Goal: Task Accomplishment & Management: Manage account settings

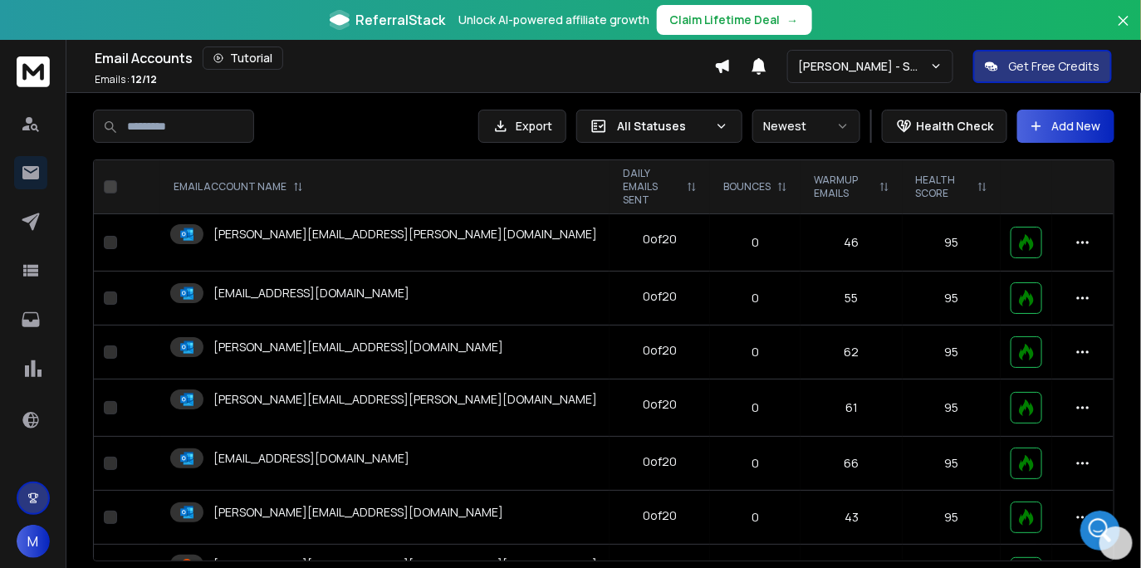
scroll to position [312, 0]
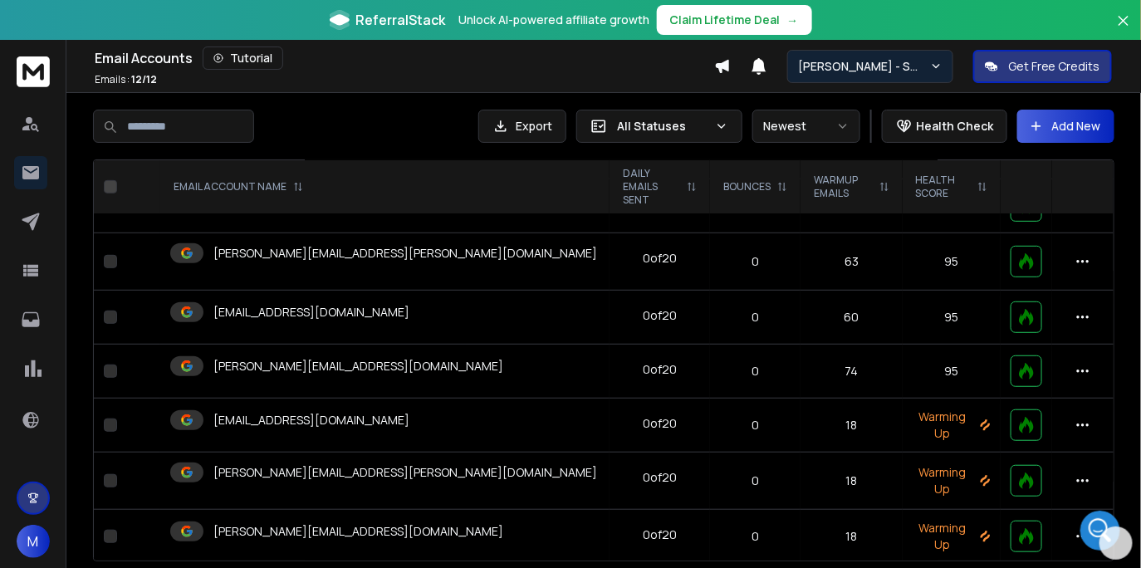
click at [918, 73] on div "[PERSON_NAME] - Skip Trace" at bounding box center [870, 66] width 145 height 17
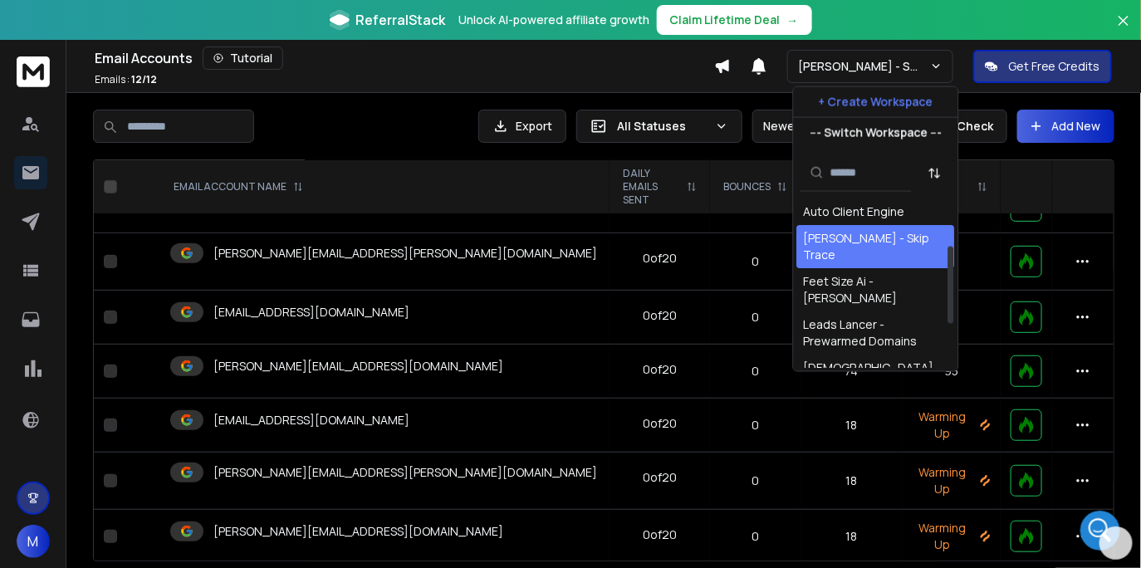
scroll to position [0, 0]
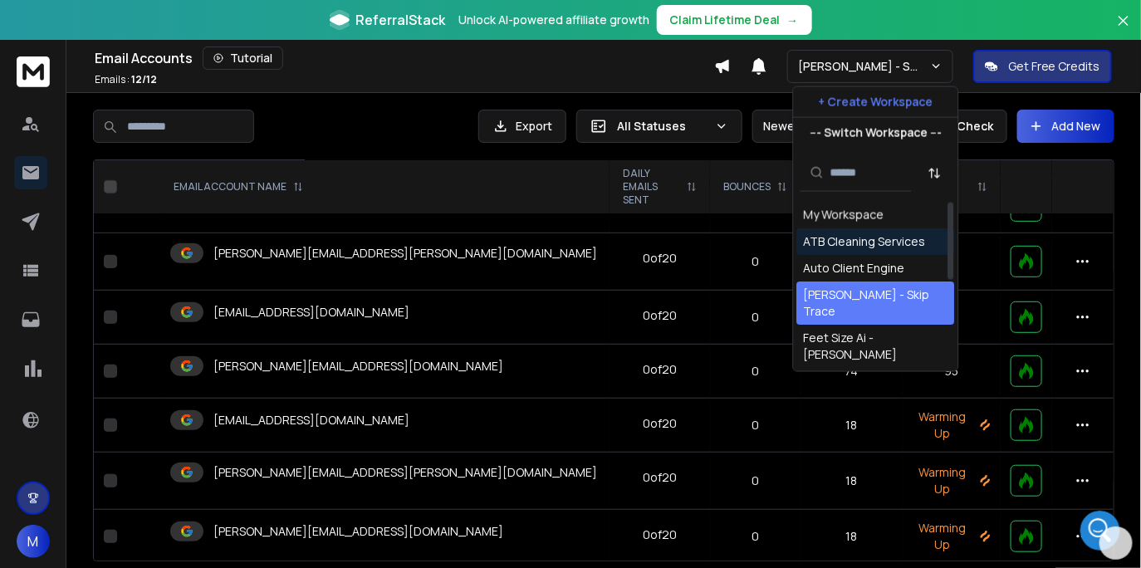
click at [837, 247] on div "ATB Cleaning Services" at bounding box center [865, 241] width 122 height 17
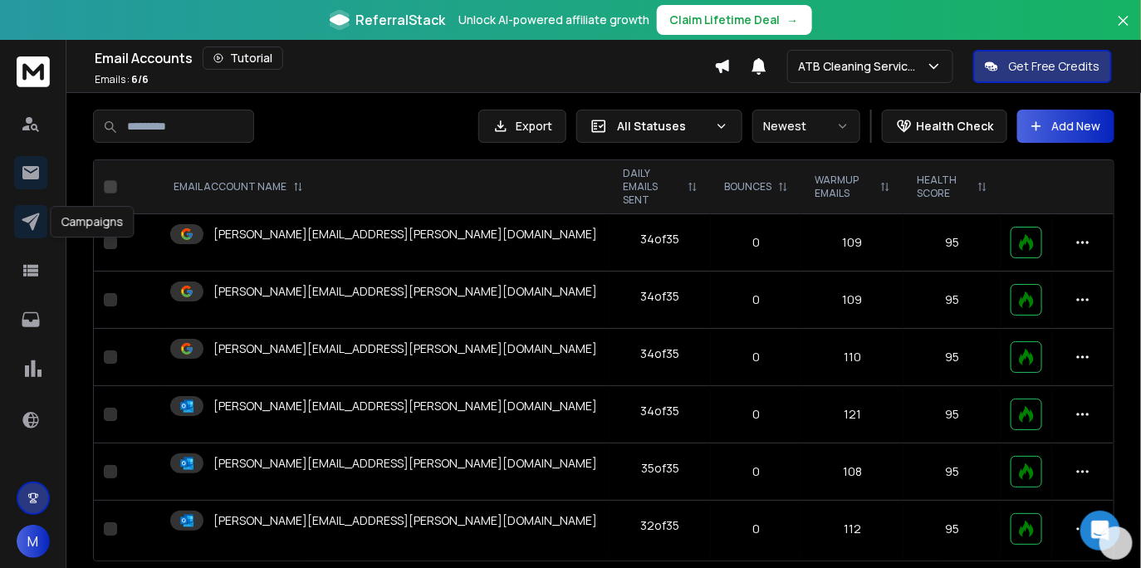
click at [39, 218] on icon at bounding box center [31, 222] width 20 height 20
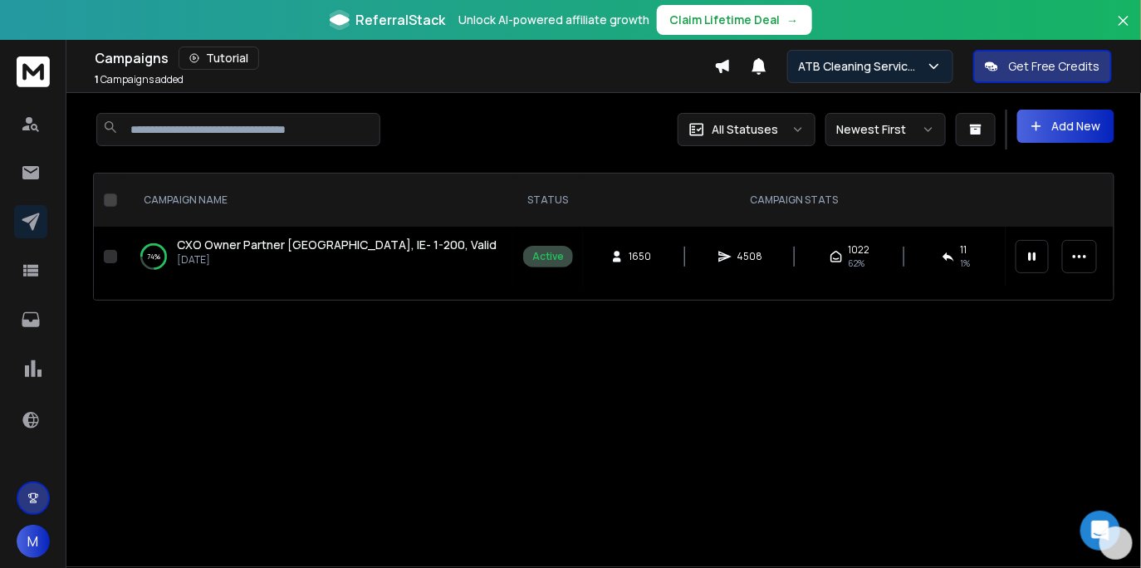
click at [867, 66] on p "ATB Cleaning Services" at bounding box center [862, 66] width 128 height 17
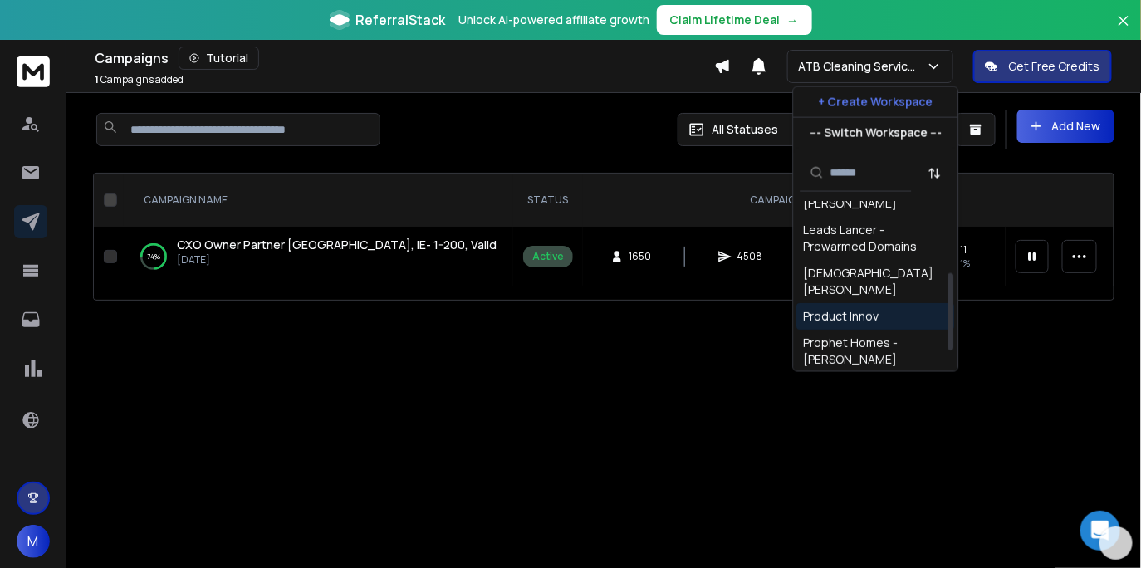
scroll to position [157, 0]
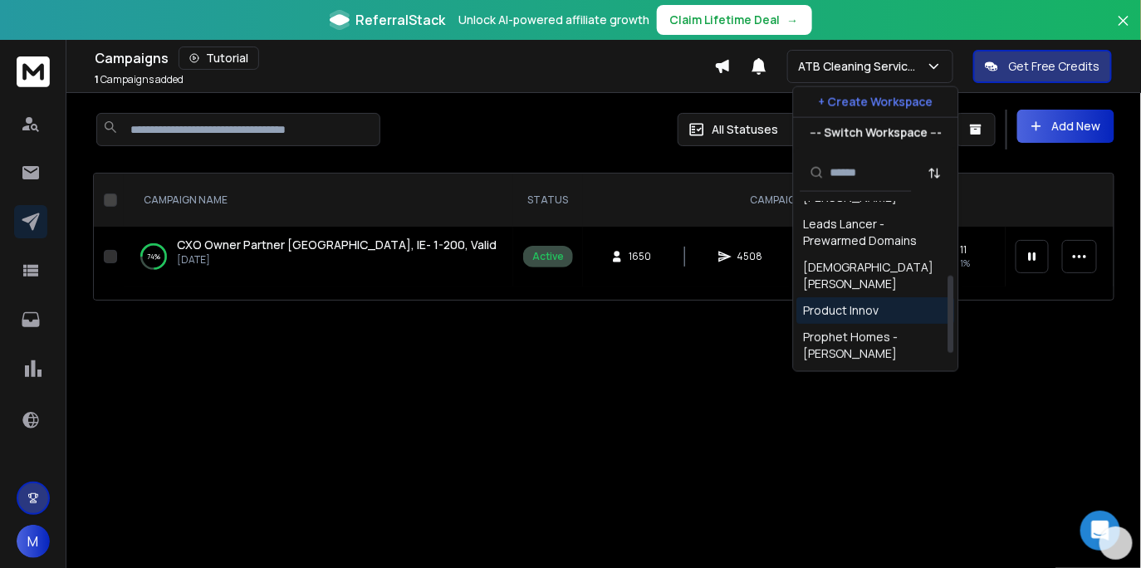
click at [856, 297] on div "Product Innov" at bounding box center [876, 310] width 158 height 27
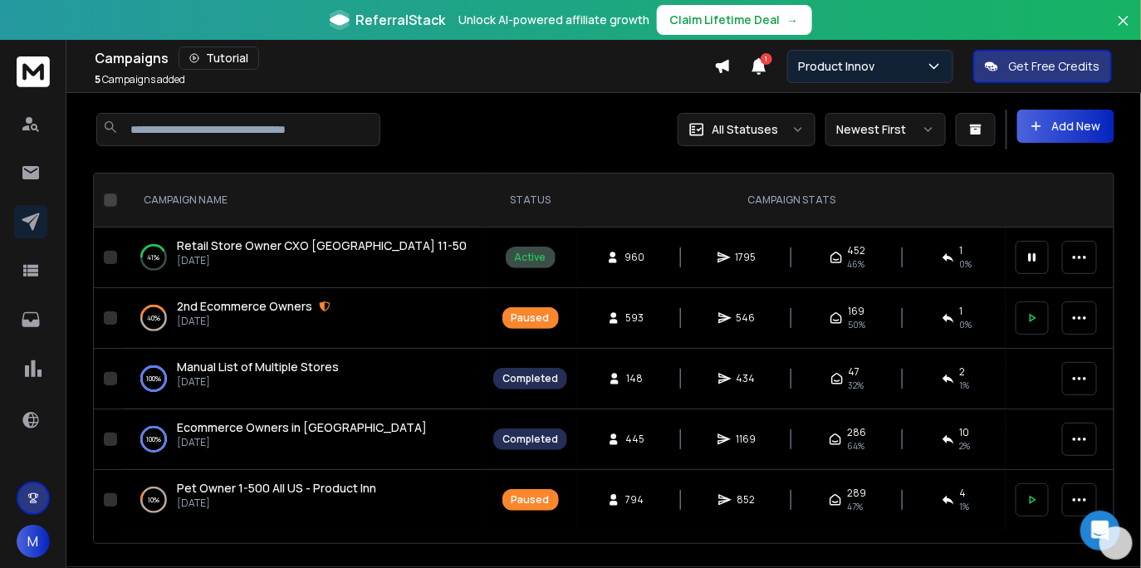
click at [920, 67] on div "Product Innov" at bounding box center [870, 66] width 145 height 17
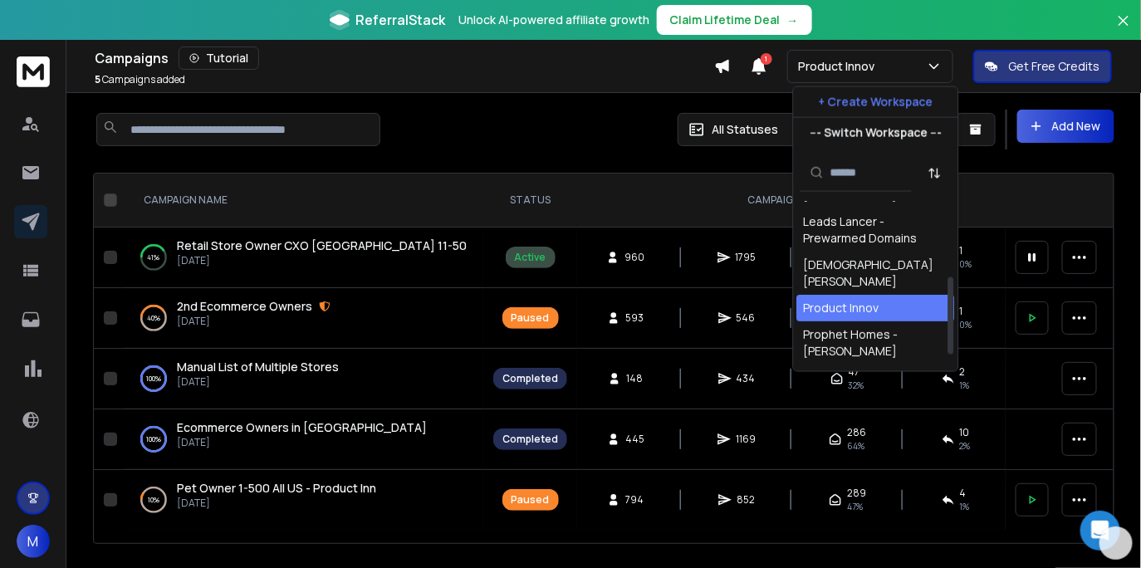
scroll to position [160, 0]
click at [854, 369] on div "Quesnel Senatus" at bounding box center [851, 377] width 94 height 17
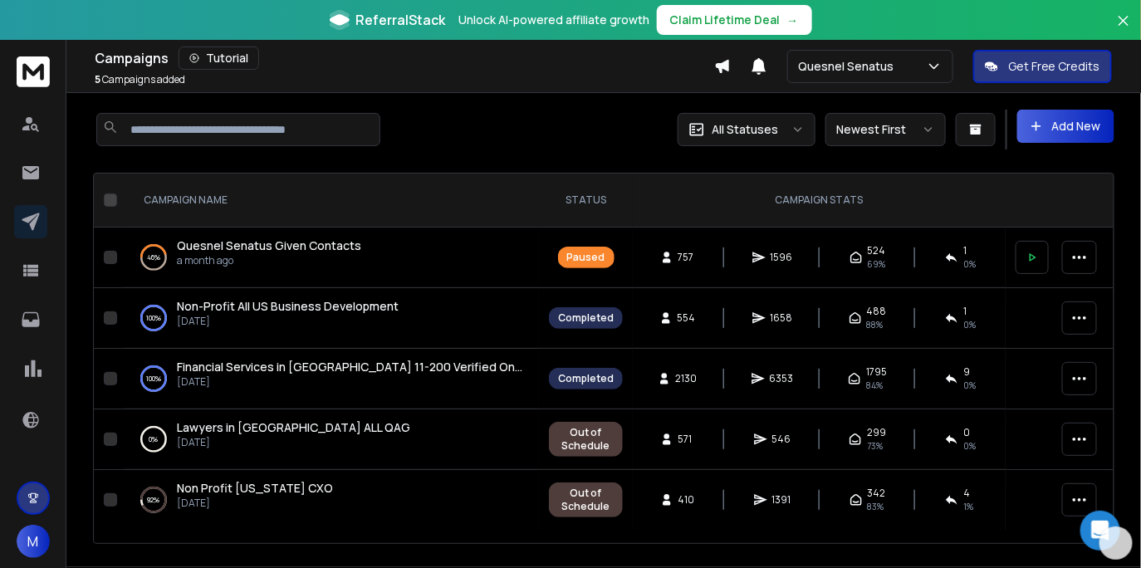
click at [365, 238] on div "46 % Quesnel Senatus Given Contacts a month ago" at bounding box center [331, 258] width 382 height 40
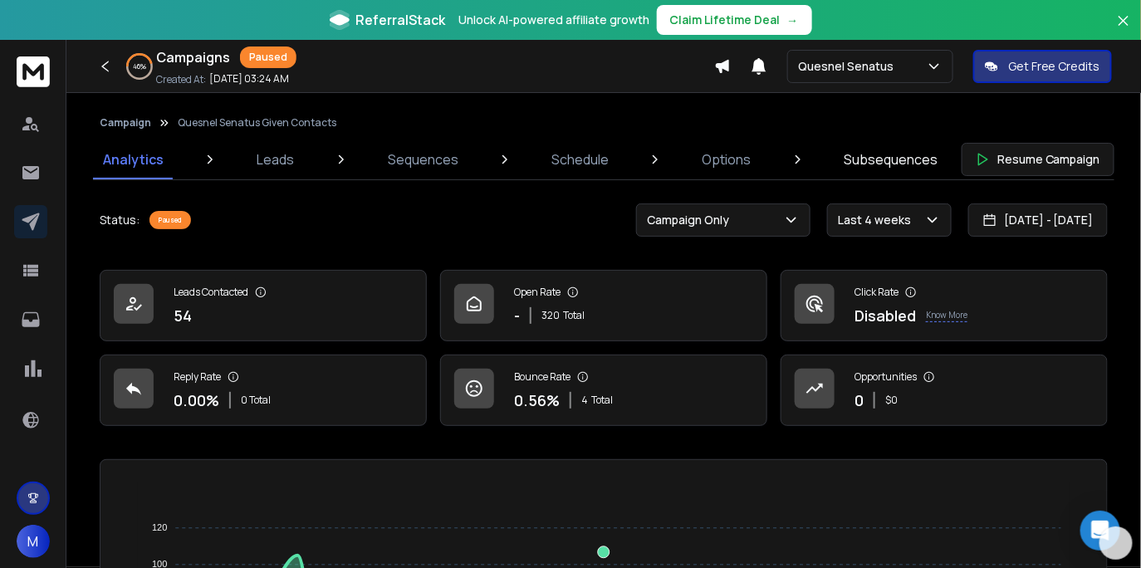
click at [852, 160] on p "Subsequences" at bounding box center [892, 160] width 94 height 20
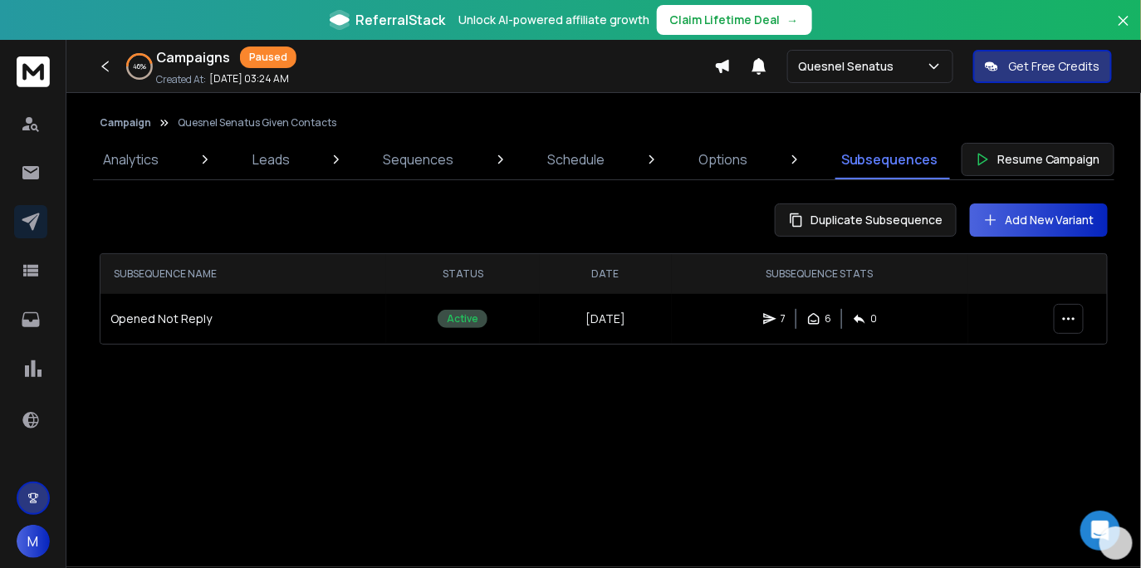
click at [312, 119] on p "Quesnel Senatus Given Contacts" at bounding box center [257, 122] width 159 height 13
copy p "Quesnel Senatus Given Contacts"
click at [1092, 514] on div "Open Intercom Messenger" at bounding box center [1101, 531] width 44 height 44
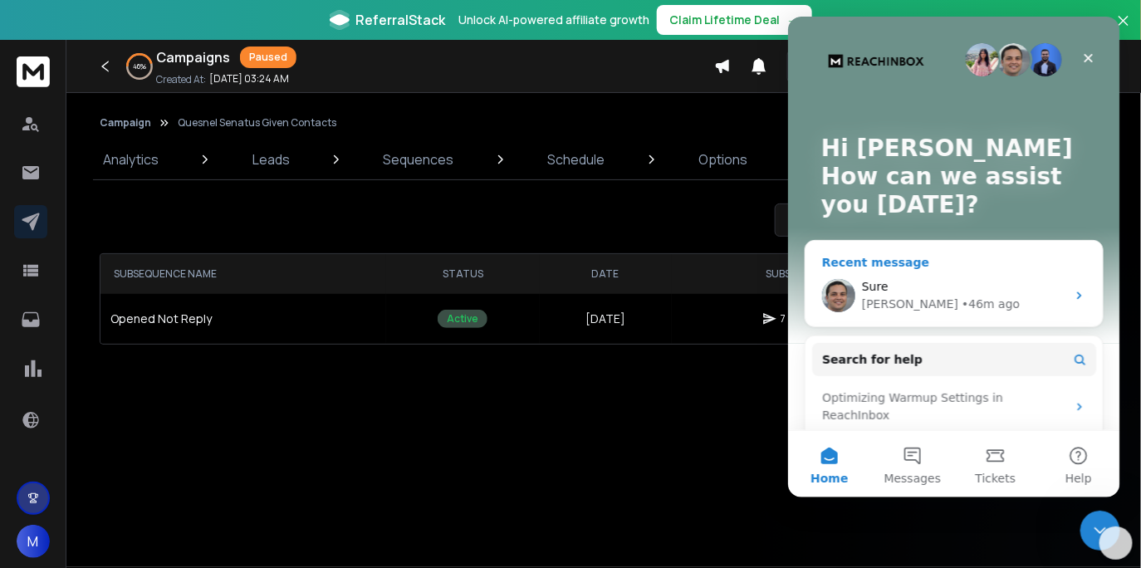
click at [899, 293] on div "Sure" at bounding box center [963, 285] width 204 height 17
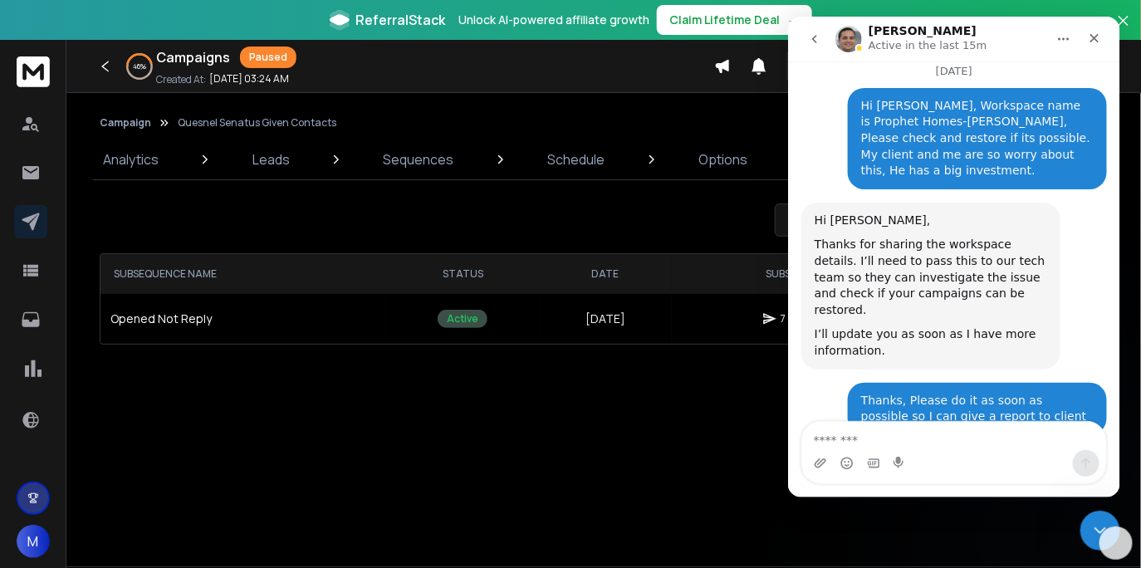
scroll to position [760, 0]
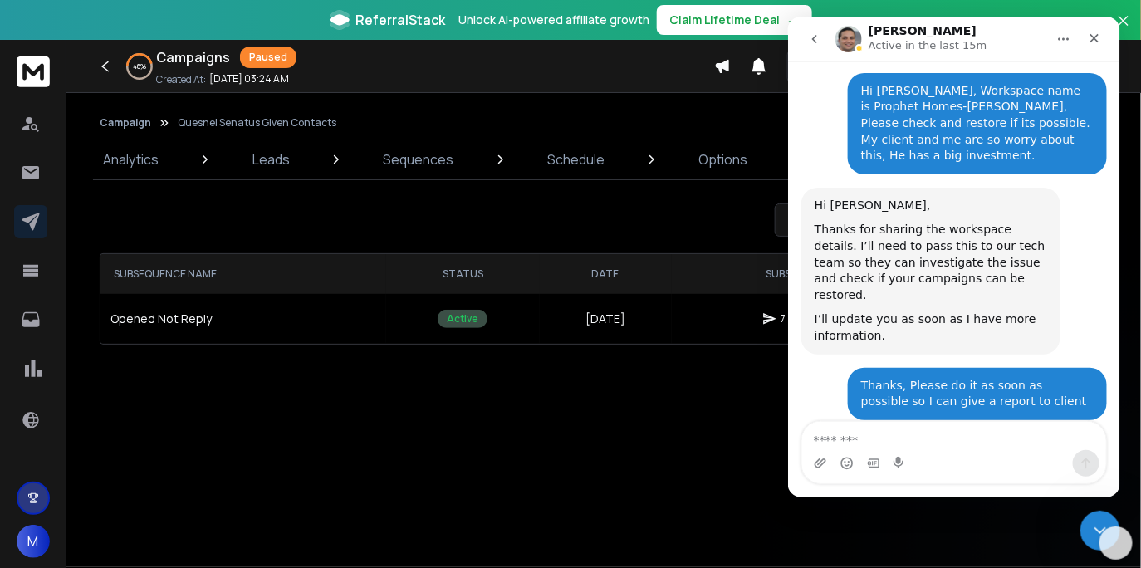
click at [849, 433] on textarea "Message…" at bounding box center [954, 435] width 304 height 28
type textarea "**********"
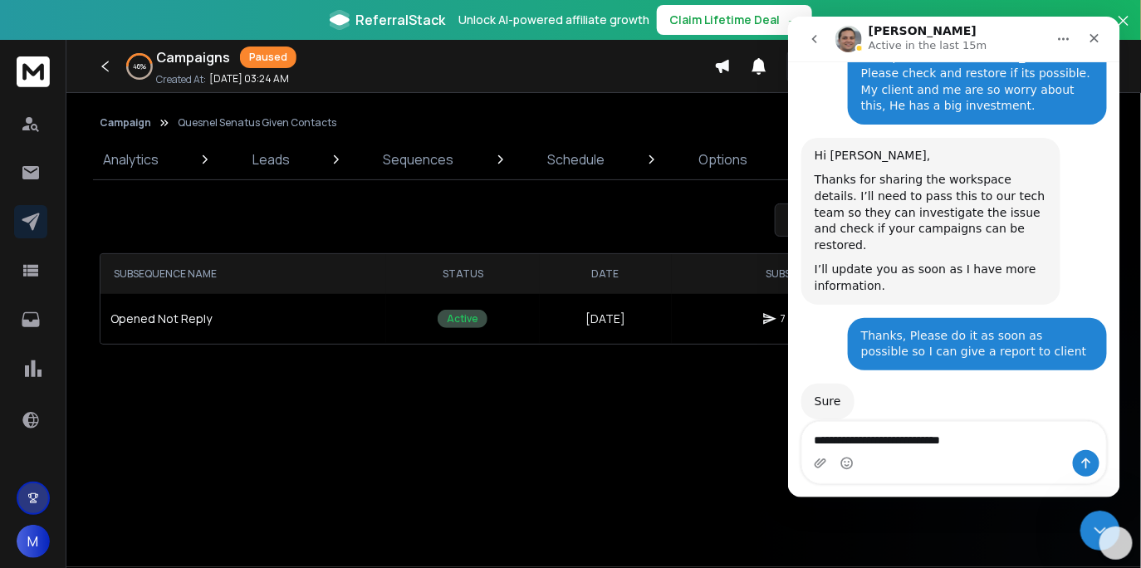
type textarea "**********"
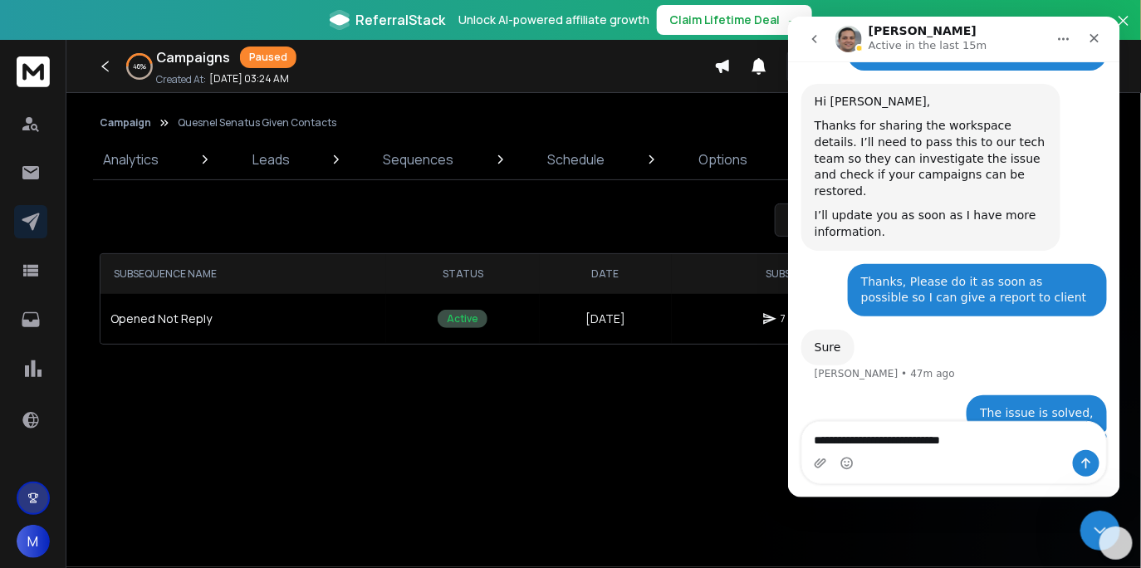
scroll to position [847, 0]
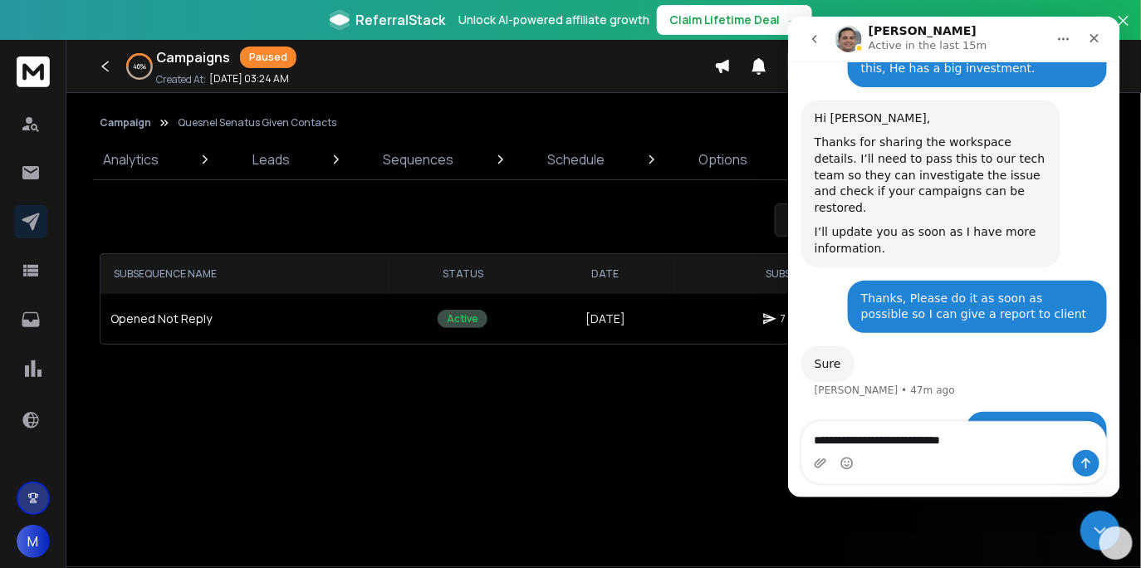
click at [814, 436] on textarea "**********" at bounding box center [954, 435] width 304 height 28
type textarea "**********"
click at [1099, 41] on icon "Close" at bounding box center [1093, 37] width 13 height 13
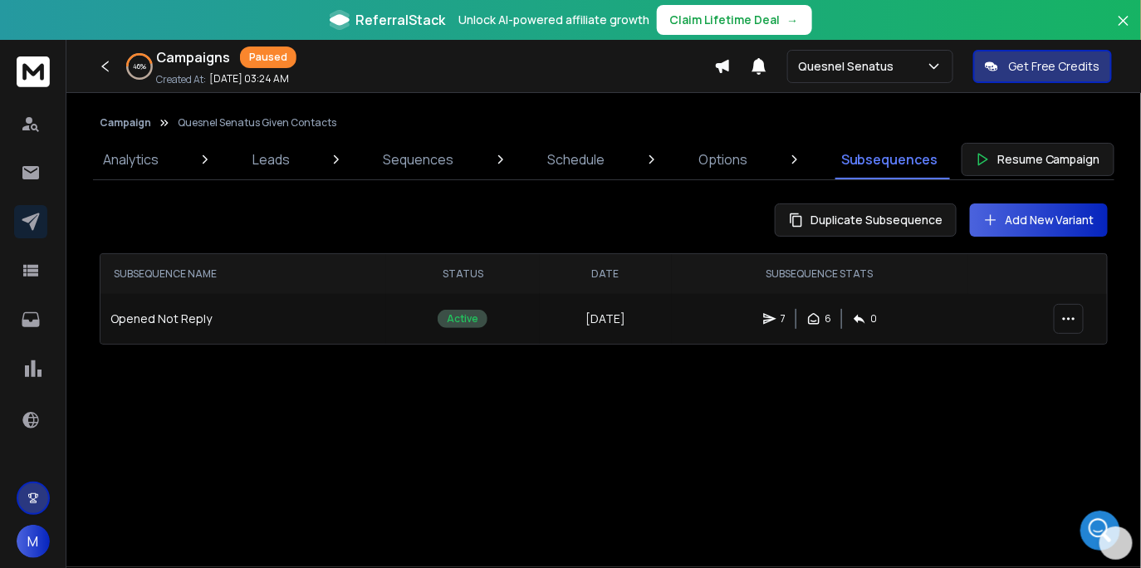
click at [1075, 322] on icon "button" at bounding box center [1069, 319] width 15 height 15
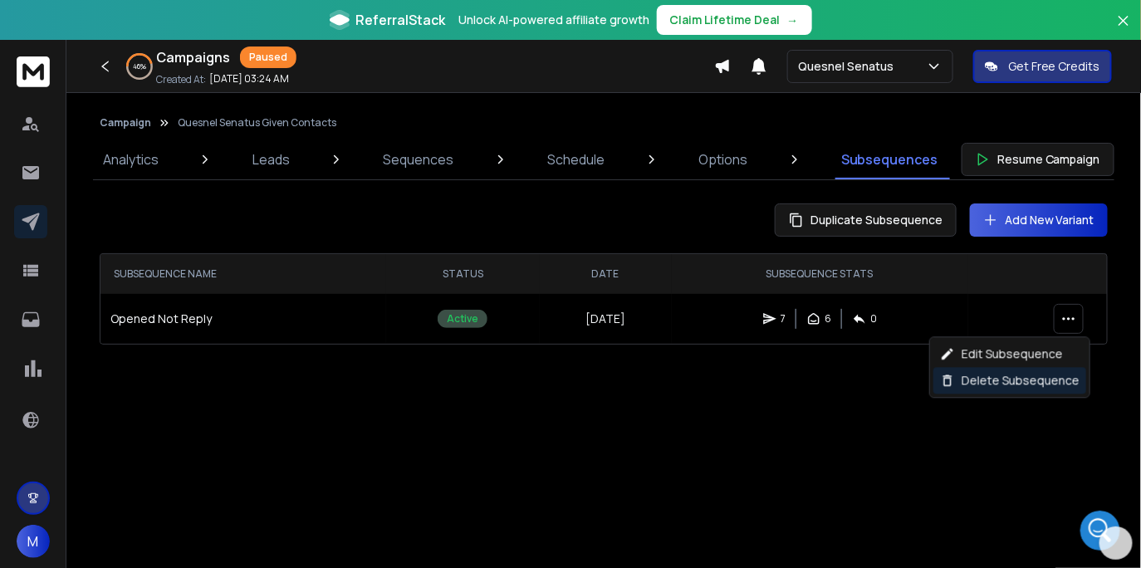
click at [683, 418] on div "ReferralStack Unlock AI-powered affiliate growth Lifetime Deals available! Clai…" at bounding box center [570, 284] width 1141 height 568
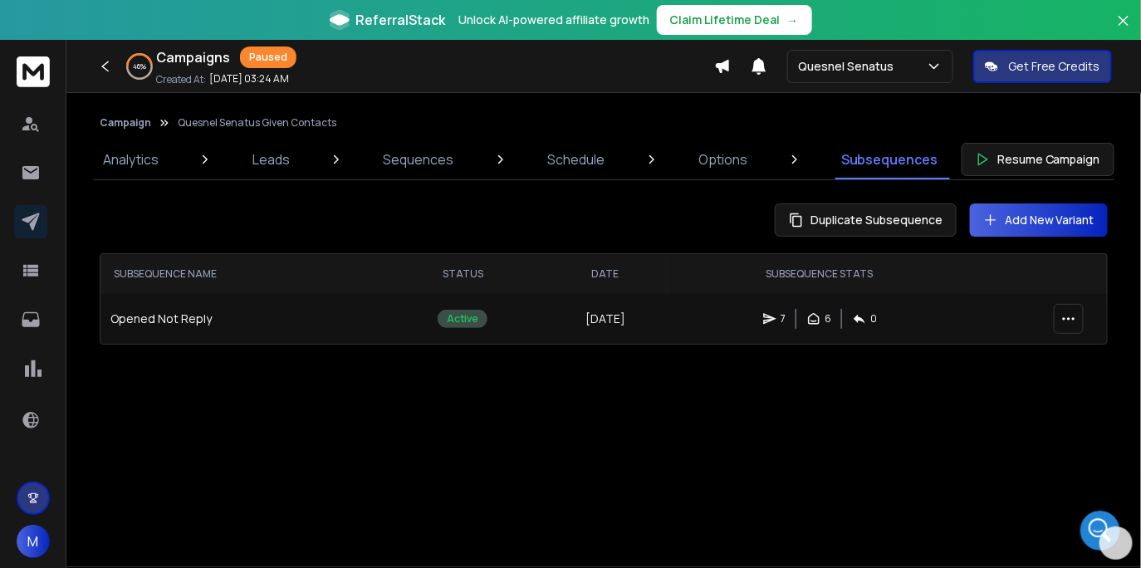
click at [185, 311] on td "Opened Not Reply" at bounding box center [244, 319] width 286 height 50
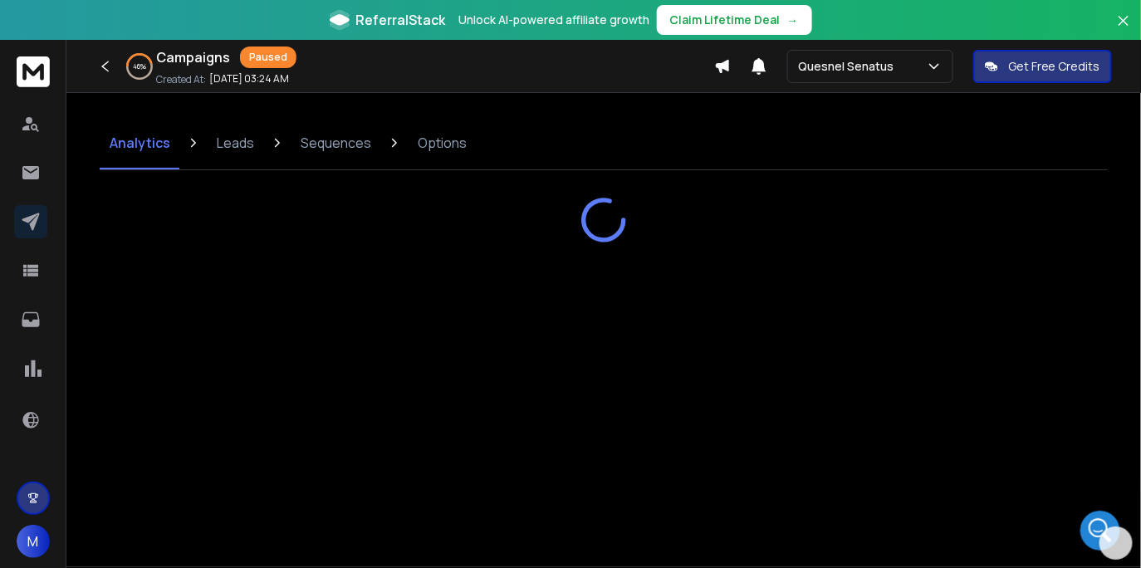
click at [132, 154] on link "Analytics" at bounding box center [140, 142] width 81 height 53
click at [18, 218] on link at bounding box center [30, 221] width 33 height 33
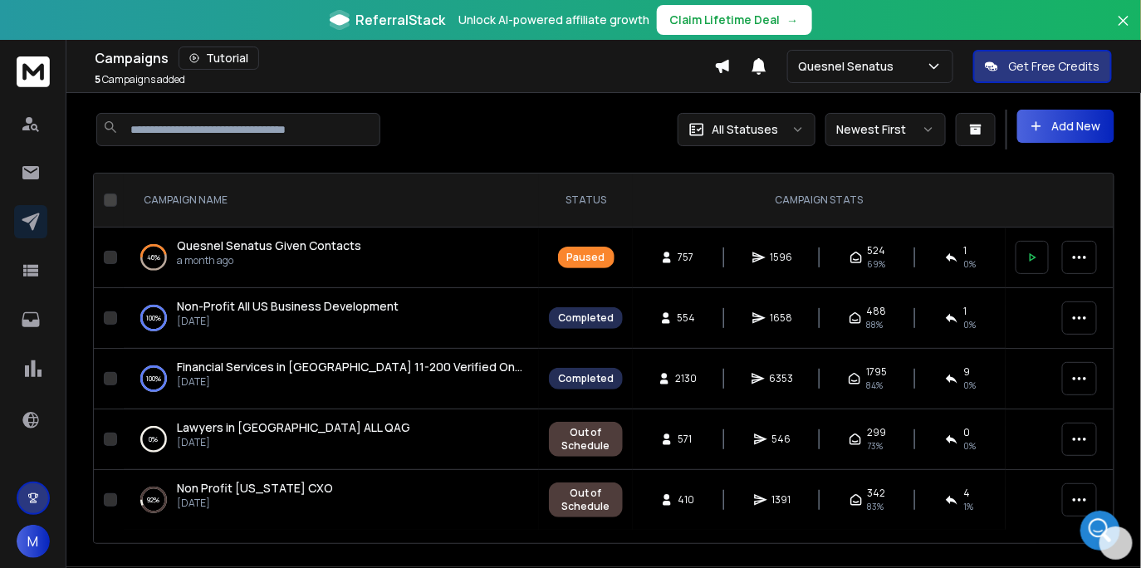
click at [1042, 266] on button at bounding box center [1032, 257] width 33 height 33
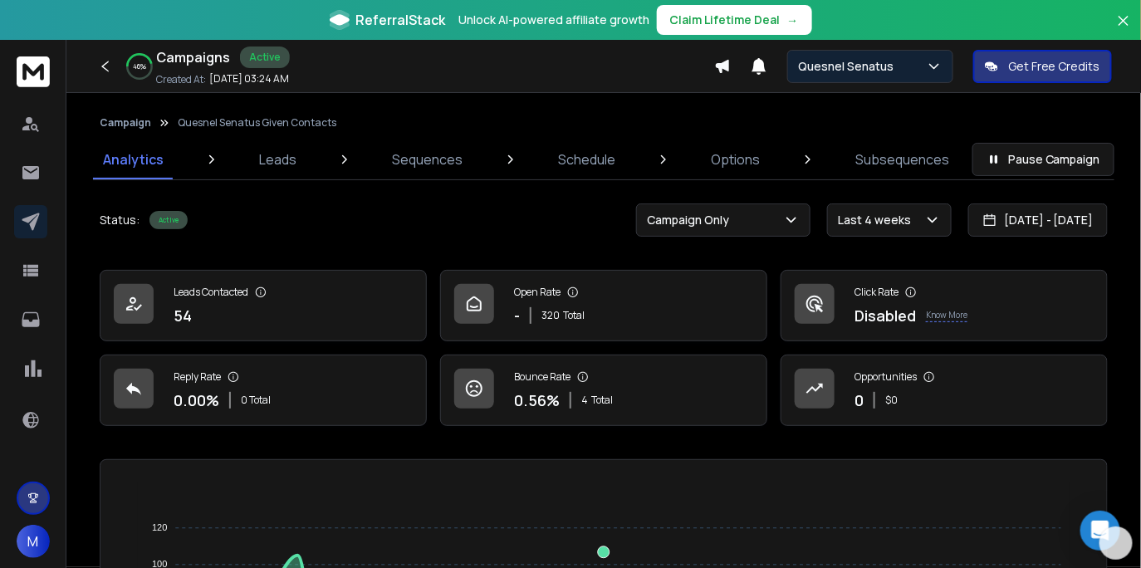
click at [859, 66] on p "Quesnel Senatus" at bounding box center [849, 66] width 102 height 17
